Goal: Information Seeking & Learning: Check status

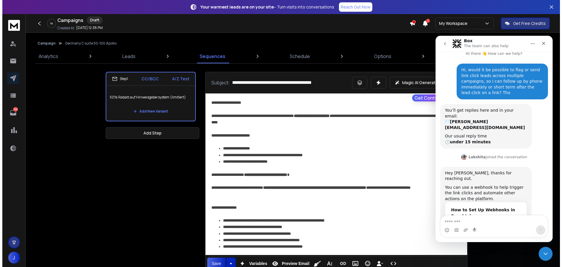
scroll to position [19, 0]
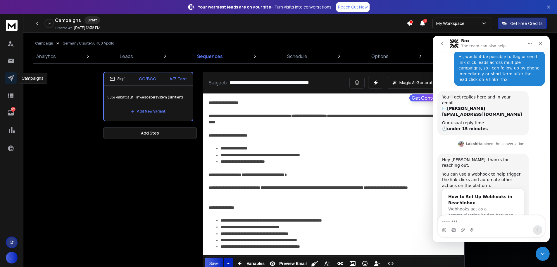
click at [12, 77] on icon at bounding box center [10, 78] width 7 height 7
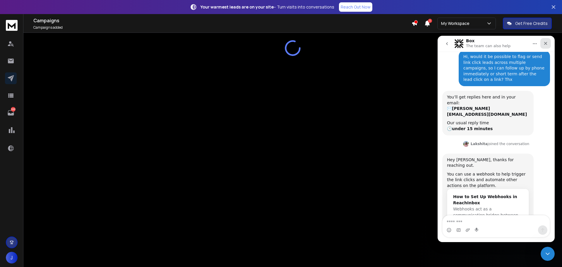
click at [544, 43] on icon "Close" at bounding box center [545, 43] width 5 height 5
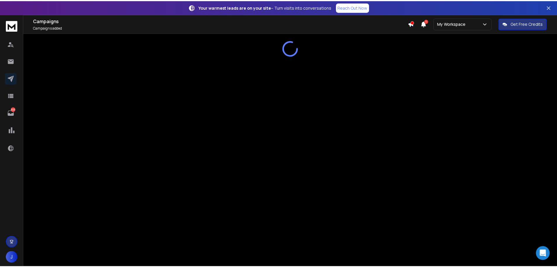
scroll to position [19, 0]
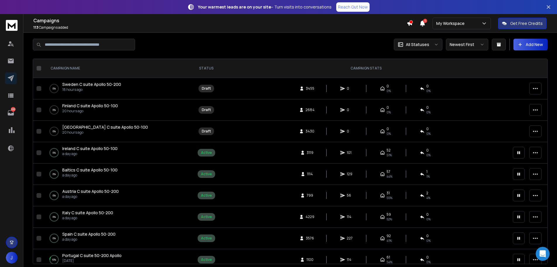
click at [101, 170] on span "Baltics C suite Apollo 50-100" at bounding box center [89, 170] width 55 height 6
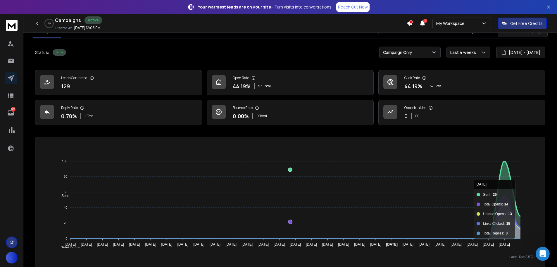
scroll to position [59, 0]
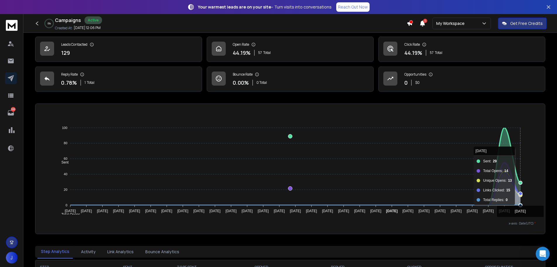
click at [521, 196] on foreignobject "Sent Total Opens Unique Opens Links Clicked Total Replies" at bounding box center [290, 163] width 467 height 102
click at [520, 196] on foreignobject "Sent Total Opens Unique Opens Links Clicked Total Replies" at bounding box center [290, 163] width 467 height 102
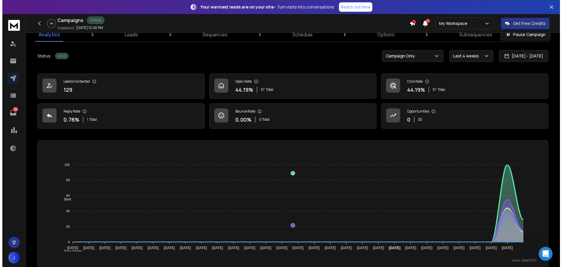
scroll to position [0, 0]
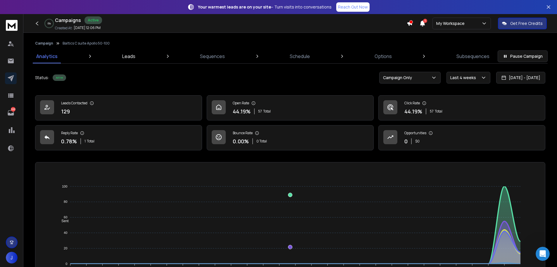
click at [122, 54] on link "Leads" at bounding box center [129, 56] width 20 height 14
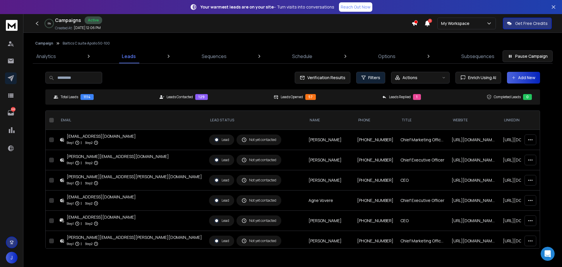
click at [372, 78] on span "Filters" at bounding box center [374, 78] width 12 height 6
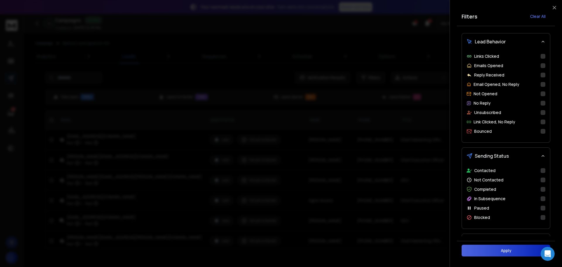
click at [540, 57] on button "Links Clicked" at bounding box center [542, 56] width 5 height 5
click at [518, 251] on button "Apply" at bounding box center [505, 250] width 89 height 12
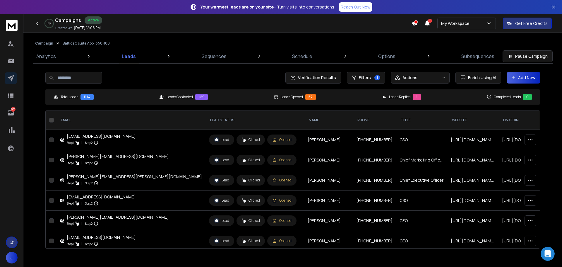
click at [116, 135] on div "[EMAIL_ADDRESS][DOMAIN_NAME]" at bounding box center [101, 136] width 69 height 6
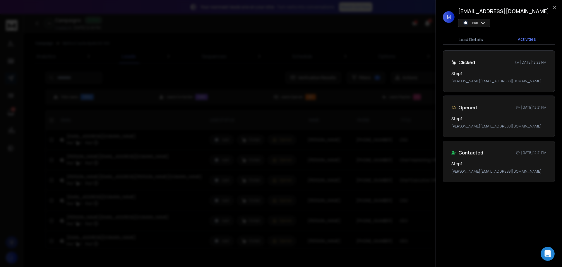
click at [528, 40] on button "Activities" at bounding box center [527, 39] width 56 height 13
click at [554, 8] on icon "button" at bounding box center [554, 7] width 3 height 3
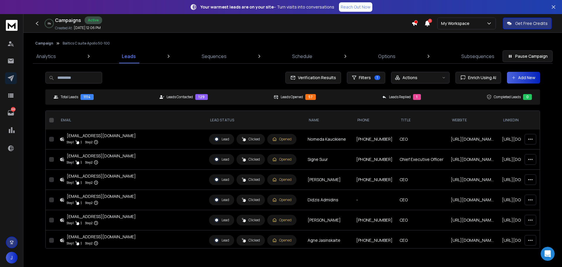
scroll to position [900, 0]
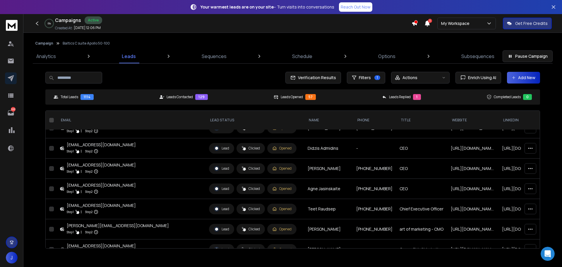
click at [109, 228] on div "[PERSON_NAME][EMAIL_ADDRESS][DOMAIN_NAME] Step 1 | Step 2" at bounding box center [131, 228] width 142 height 13
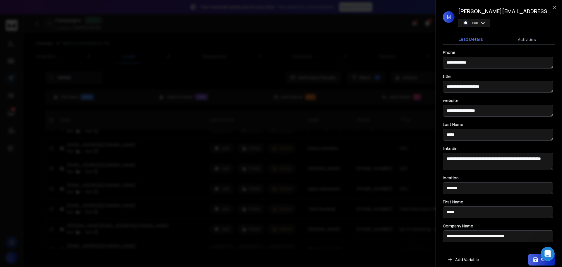
click at [532, 39] on button "Activities" at bounding box center [527, 39] width 56 height 13
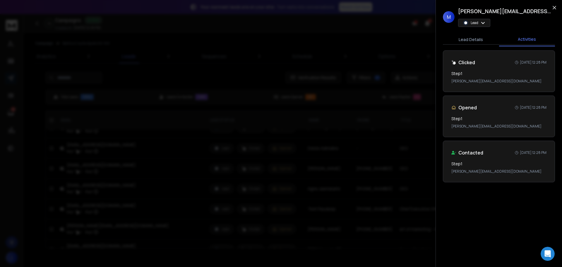
click at [555, 7] on icon "button" at bounding box center [554, 7] width 3 height 3
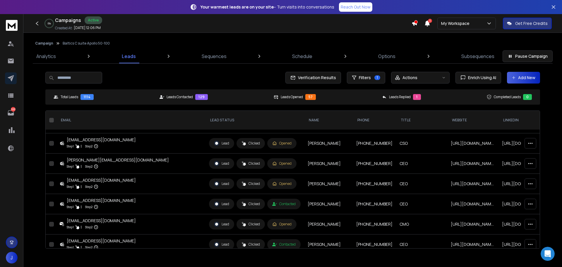
scroll to position [0, 0]
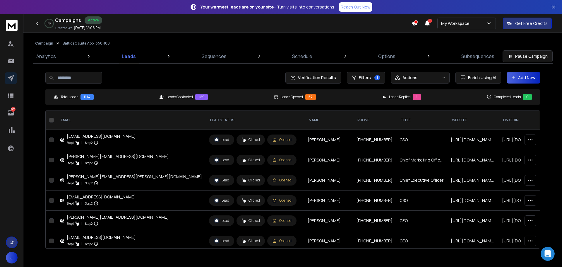
click at [104, 156] on div "[PERSON_NAME][EMAIL_ADDRESS][DOMAIN_NAME]" at bounding box center [118, 156] width 102 height 6
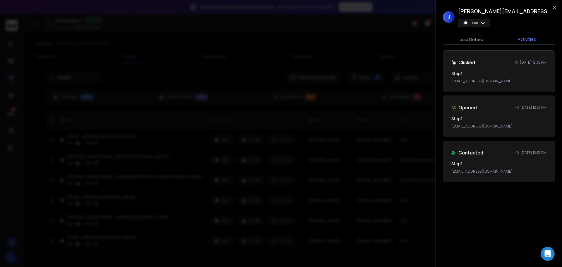
click at [532, 37] on button "Activities" at bounding box center [527, 39] width 56 height 13
click at [554, 5] on icon "button" at bounding box center [554, 8] width 6 height 6
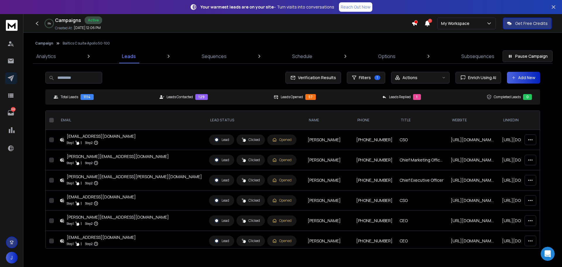
click at [109, 177] on div "[PERSON_NAME][EMAIL_ADDRESS][PERSON_NAME][DOMAIN_NAME]" at bounding box center [134, 176] width 135 height 6
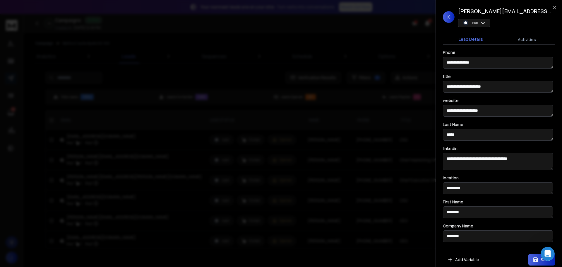
click at [528, 40] on button "Activities" at bounding box center [527, 39] width 56 height 13
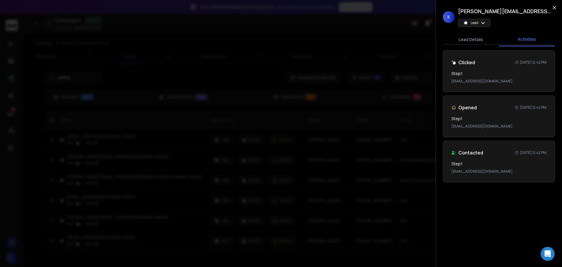
click at [552, 8] on icon "button" at bounding box center [554, 8] width 6 height 6
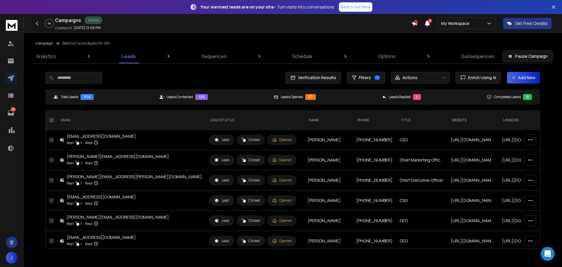
click at [109, 198] on div "[EMAIL_ADDRESS][DOMAIN_NAME]" at bounding box center [101, 197] width 69 height 6
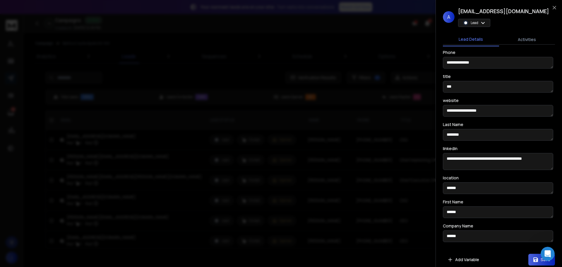
click at [530, 37] on button "Activities" at bounding box center [527, 39] width 56 height 13
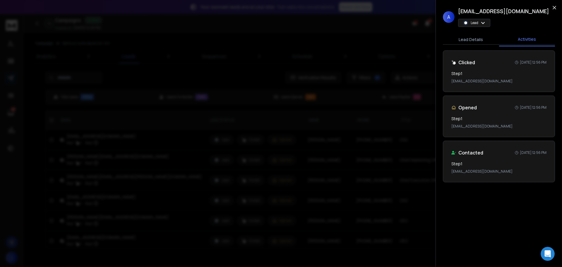
click at [554, 8] on icon "button" at bounding box center [554, 8] width 6 height 6
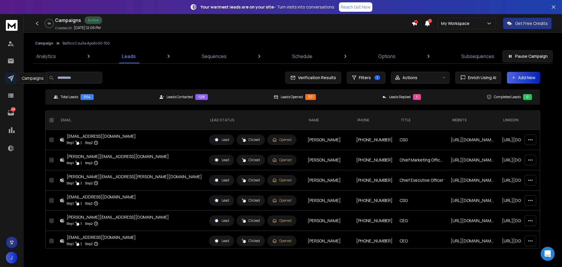
click at [10, 78] on icon at bounding box center [11, 78] width 6 height 6
